Goal: Task Accomplishment & Management: Manage account settings

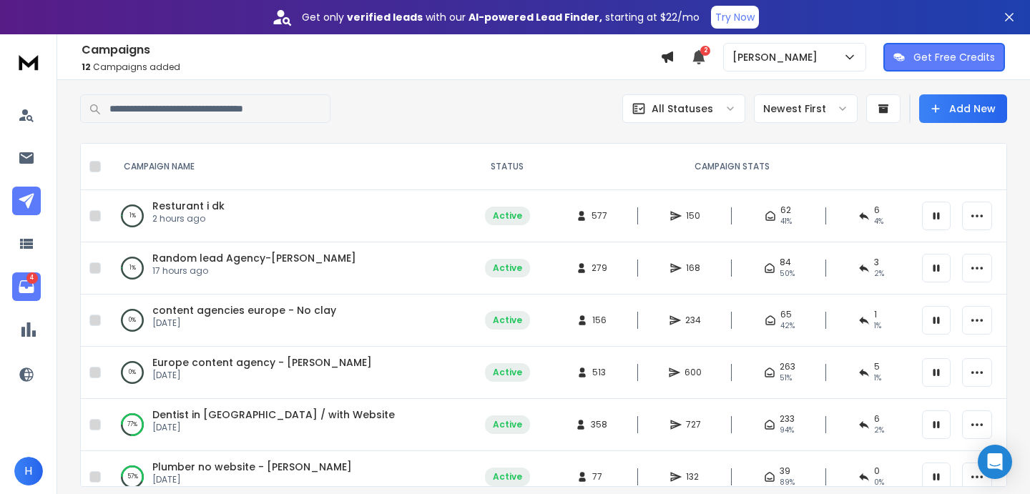
click at [29, 277] on p "4" at bounding box center [31, 277] width 11 height 11
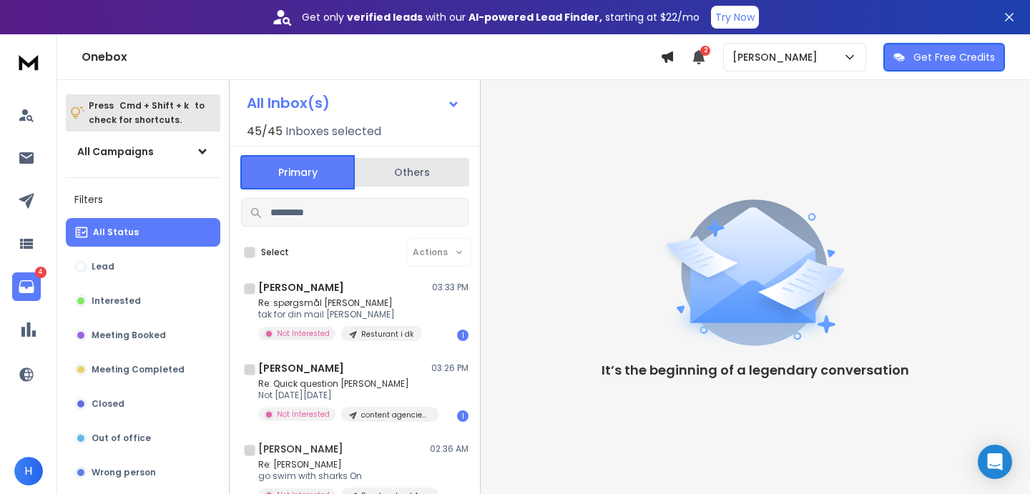
scroll to position [176, 0]
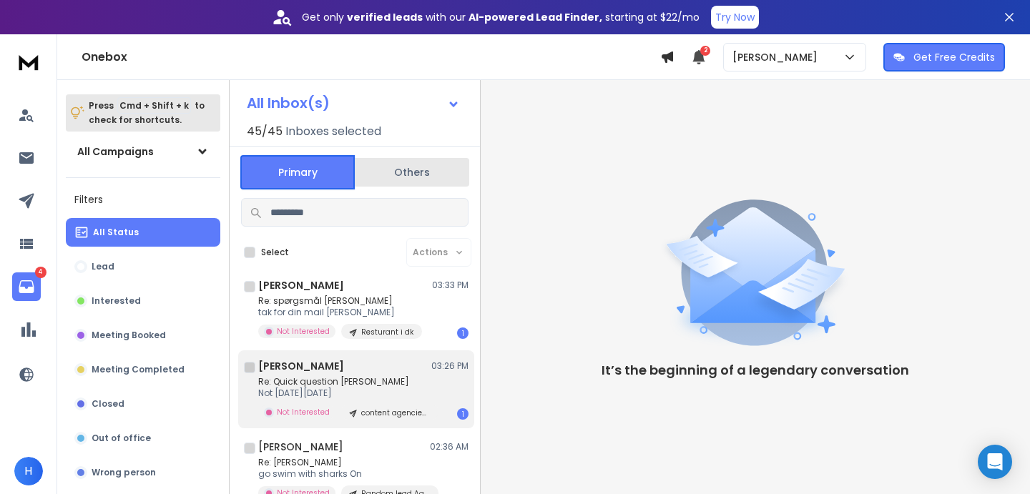
click at [407, 373] on div "[PERSON_NAME] 03:26 PM" at bounding box center [363, 366] width 210 height 14
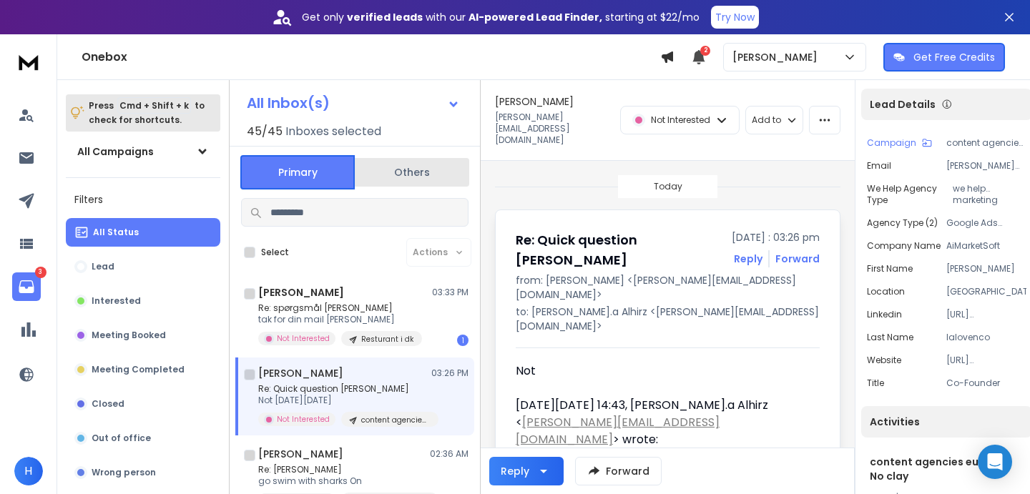
scroll to position [130, 0]
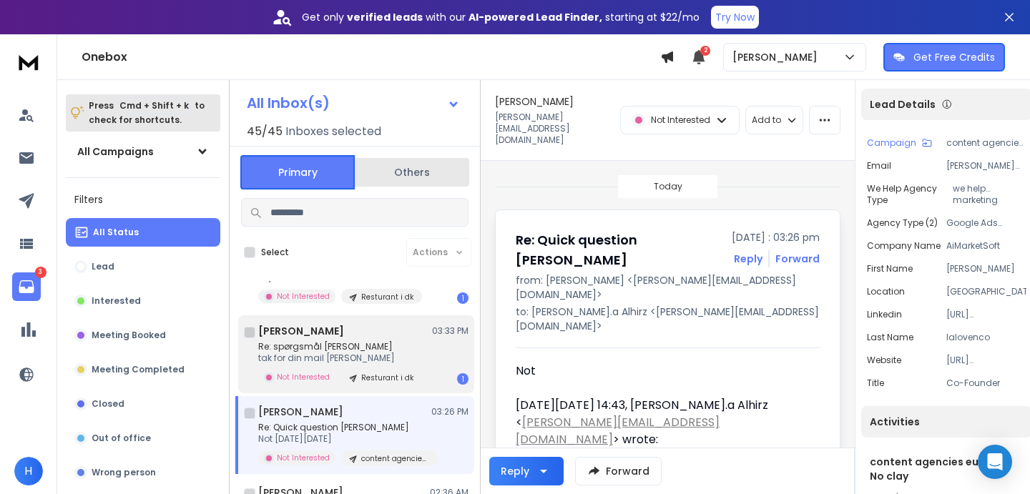
click at [407, 323] on div "[PERSON_NAME] 03:33 PM Re: spørgsmål [PERSON_NAME] tak for din mail [PERSON_NAM…" at bounding box center [356, 354] width 236 height 78
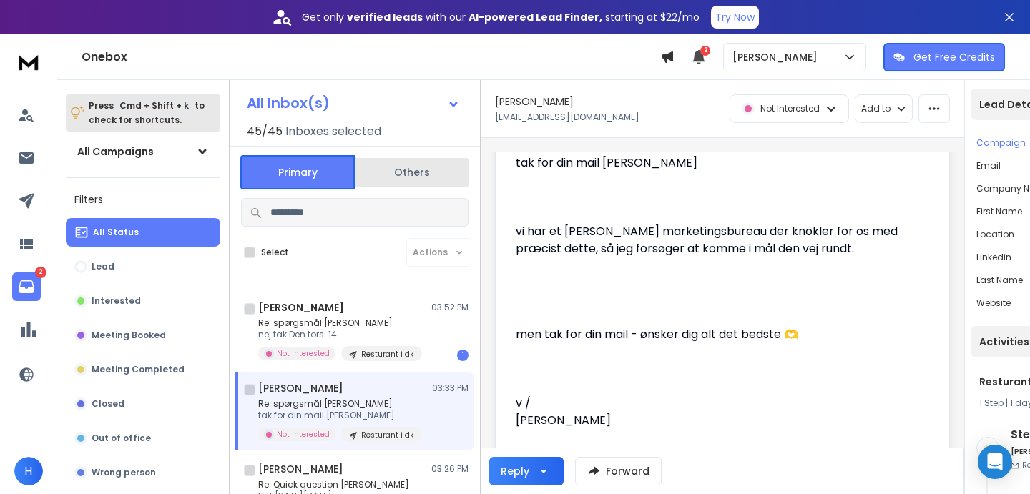
scroll to position [51, 0]
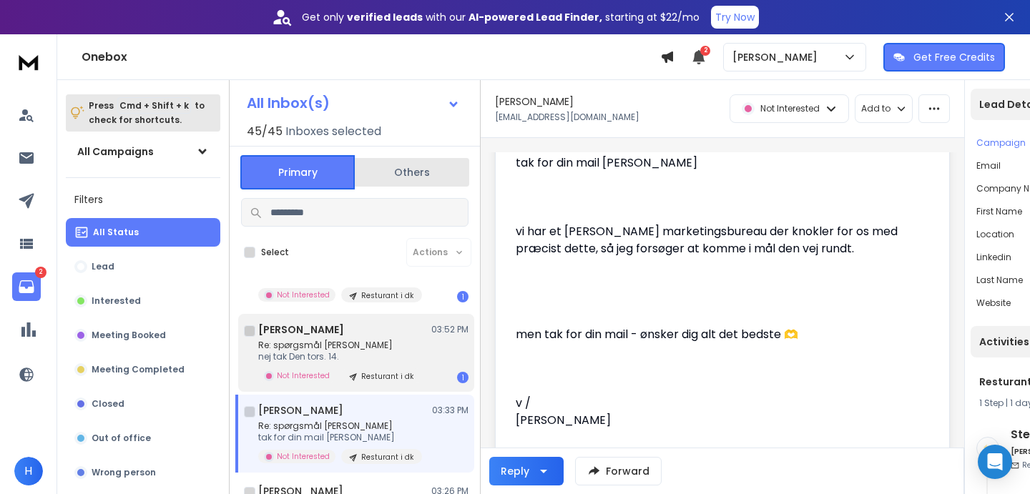
click at [375, 354] on p "nej tak Den tors. 14." at bounding box center [340, 356] width 164 height 11
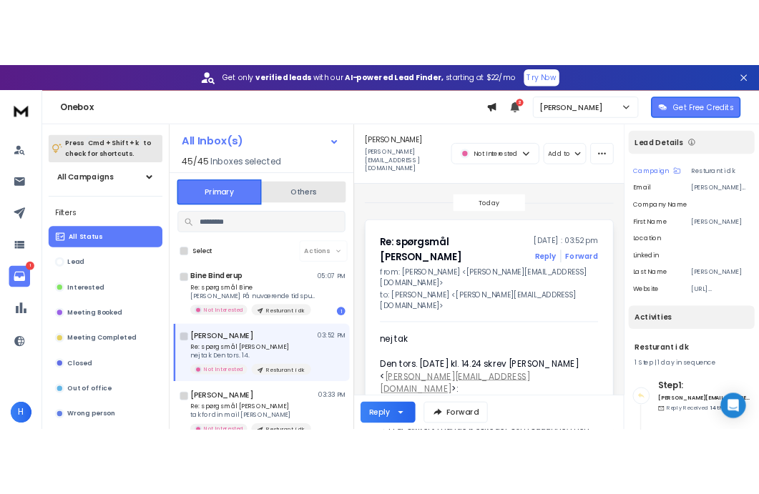
scroll to position [0, 0]
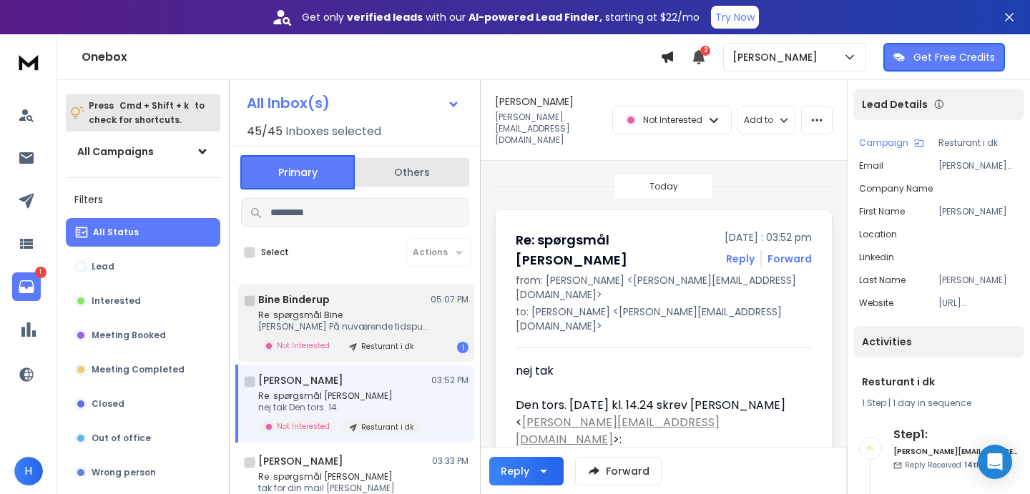
click at [398, 297] on div "Bine Binderup 05:07 PM" at bounding box center [363, 299] width 210 height 14
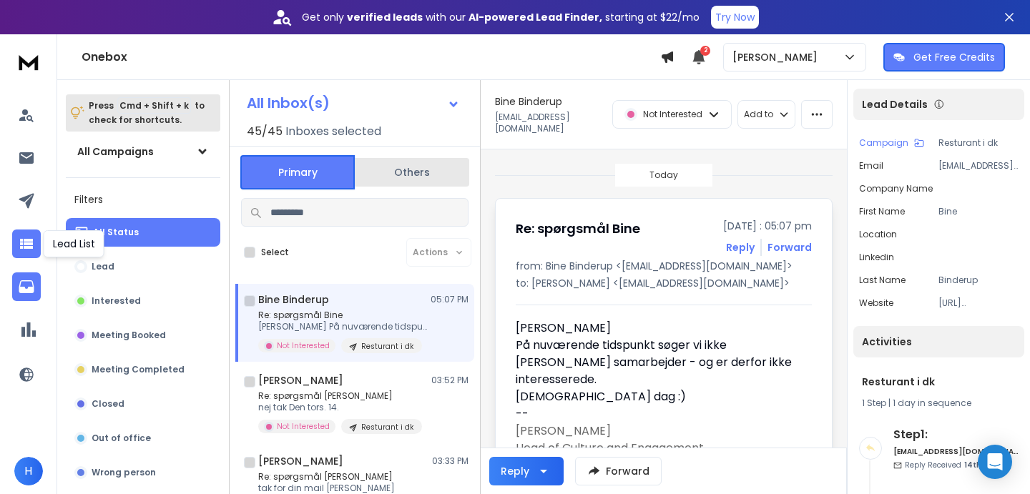
click at [26, 255] on link at bounding box center [26, 244] width 29 height 29
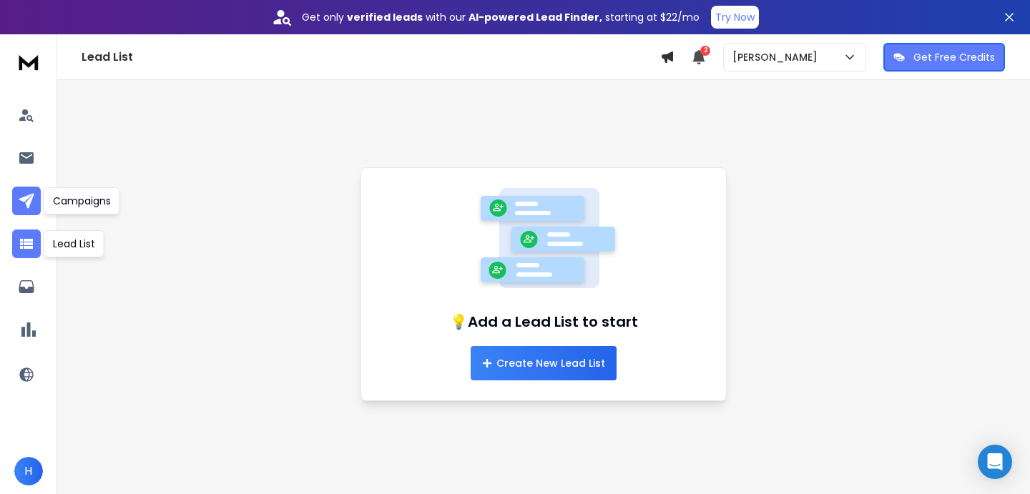
click at [41, 192] on body "Get only verified leads with our AI-powered Lead Finder, starting at $22/mo Try…" at bounding box center [515, 247] width 1030 height 494
click at [34, 194] on icon at bounding box center [26, 200] width 17 height 17
